Goal: Task Accomplishment & Management: Use online tool/utility

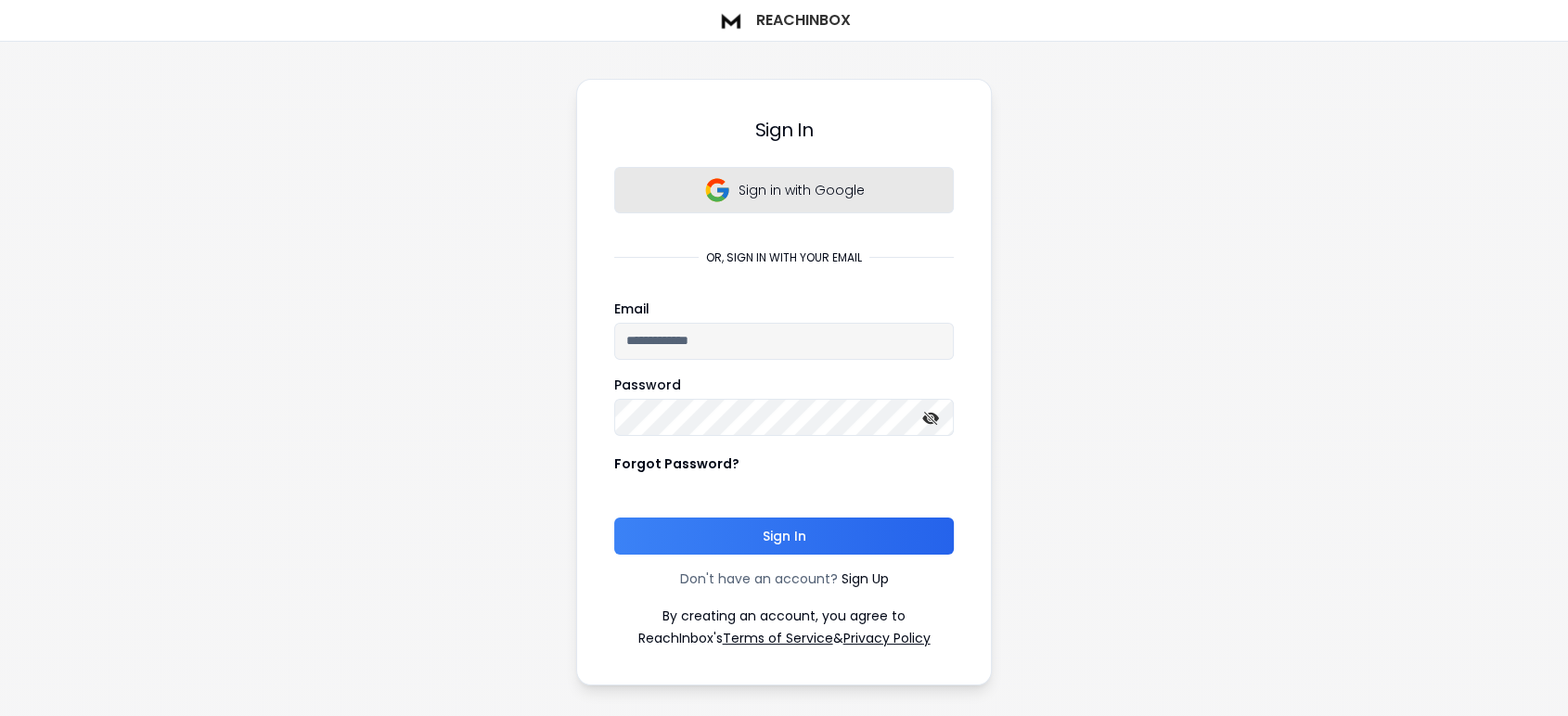
click at [746, 191] on p "Sign in with Google" at bounding box center [801, 190] width 126 height 19
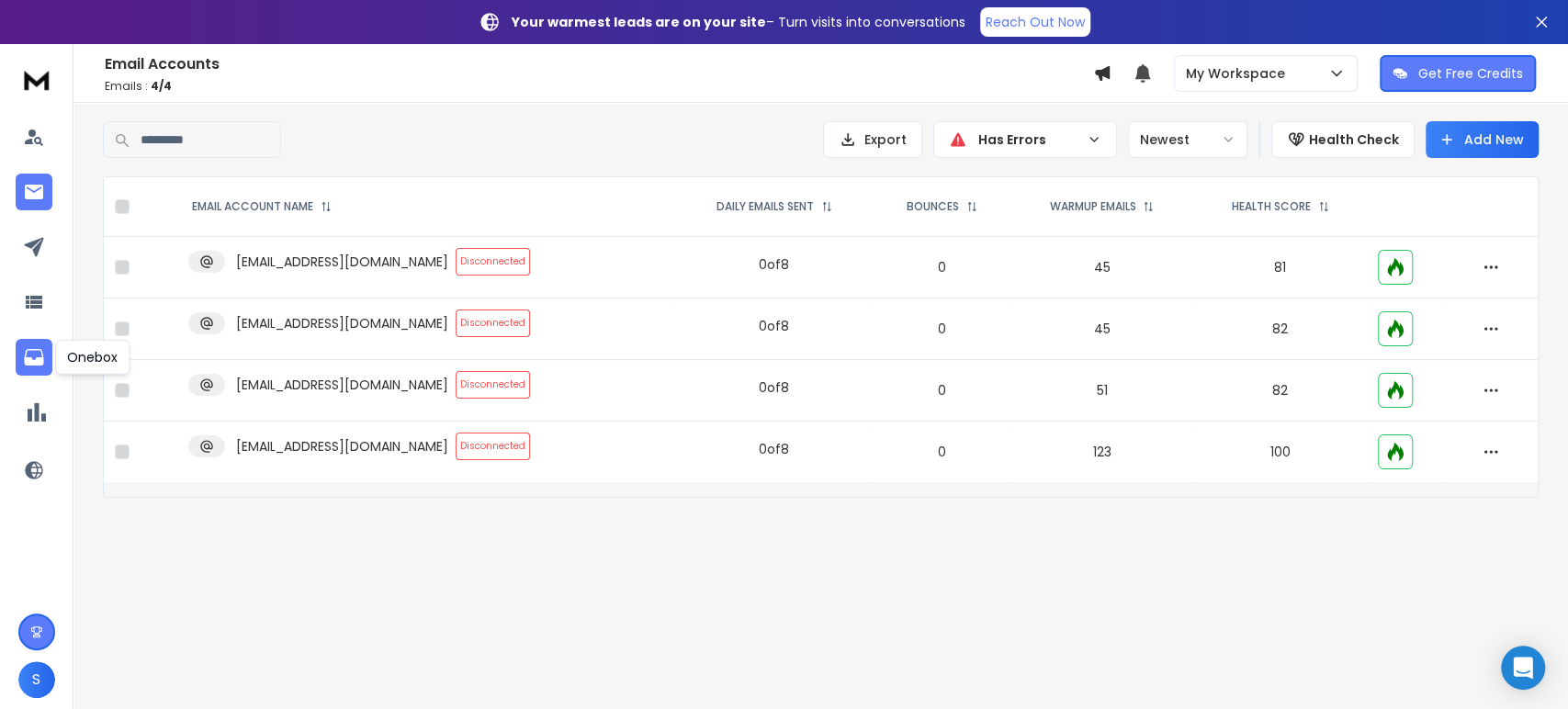
click at [37, 359] on icon at bounding box center [33, 358] width 19 height 17
